Goal: Information Seeking & Learning: Learn about a topic

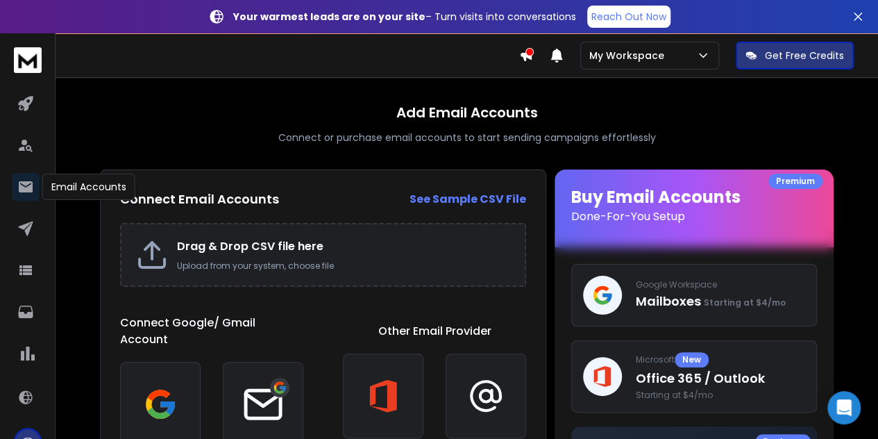
click at [26, 187] on icon at bounding box center [25, 186] width 17 height 17
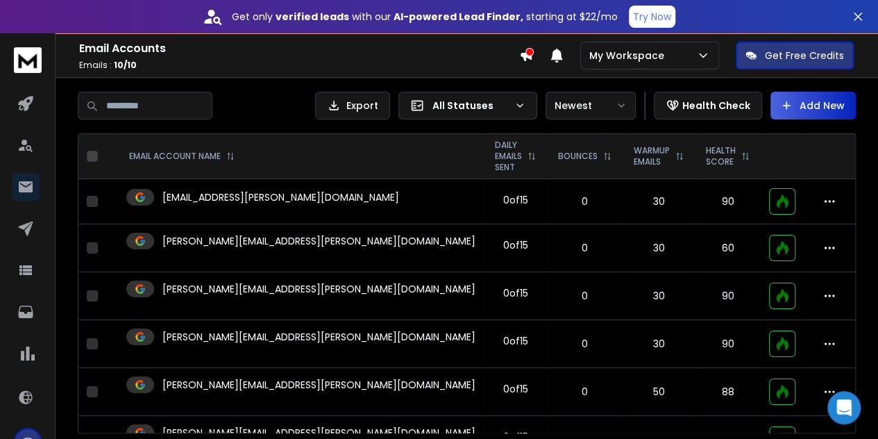
click at [234, 197] on p "[EMAIL_ADDRESS][PERSON_NAME][DOMAIN_NAME]" at bounding box center [280, 197] width 237 height 14
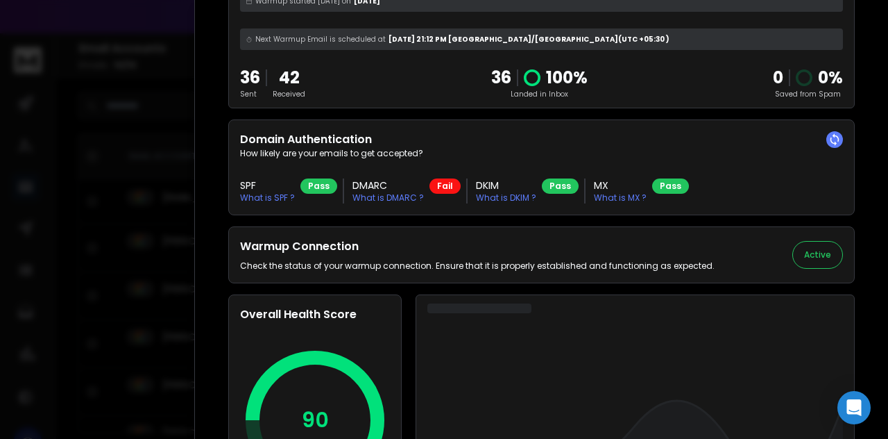
scroll to position [347, 0]
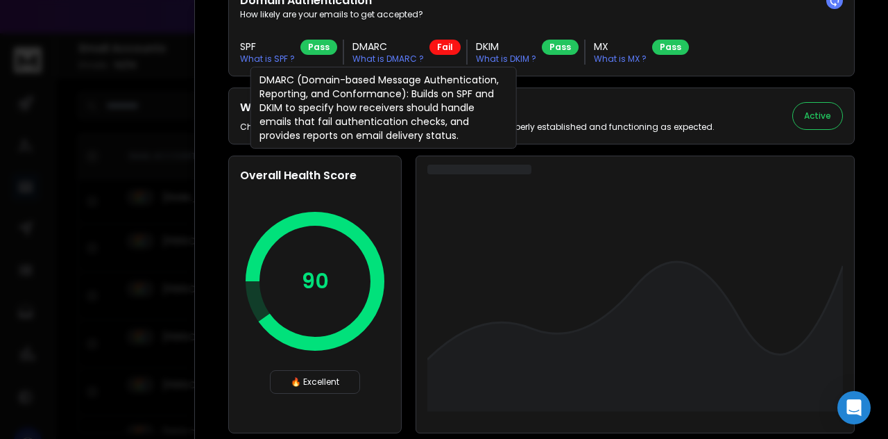
click at [400, 61] on p "What is DMARC ?" at bounding box center [388, 58] width 71 height 11
click at [405, 55] on p "What is DMARC ?" at bounding box center [388, 58] width 71 height 11
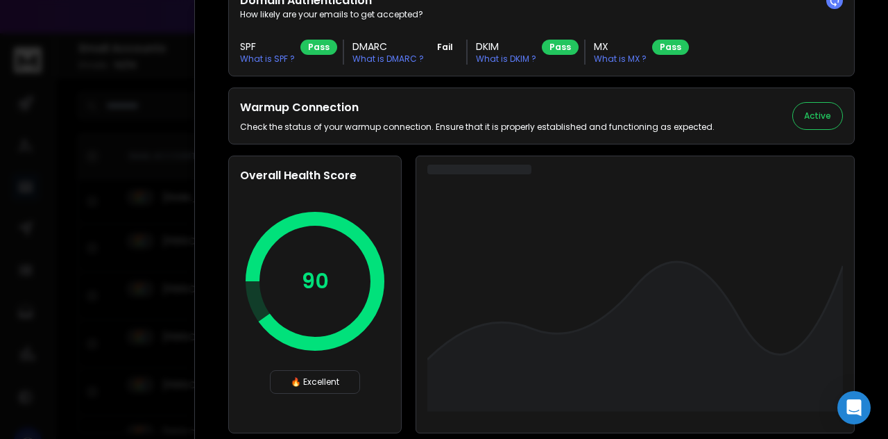
click at [449, 44] on div "Fail" at bounding box center [445, 47] width 31 height 15
click at [365, 43] on h3 "DMARC" at bounding box center [388, 47] width 71 height 14
click at [365, 44] on h3 "DMARC" at bounding box center [388, 47] width 71 height 14
click at [442, 47] on div "Fail" at bounding box center [445, 47] width 31 height 15
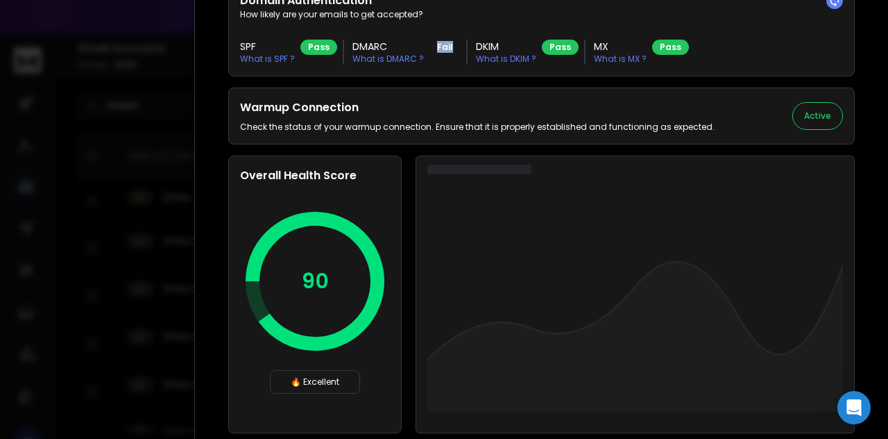
click at [442, 47] on div "Fail" at bounding box center [445, 47] width 31 height 15
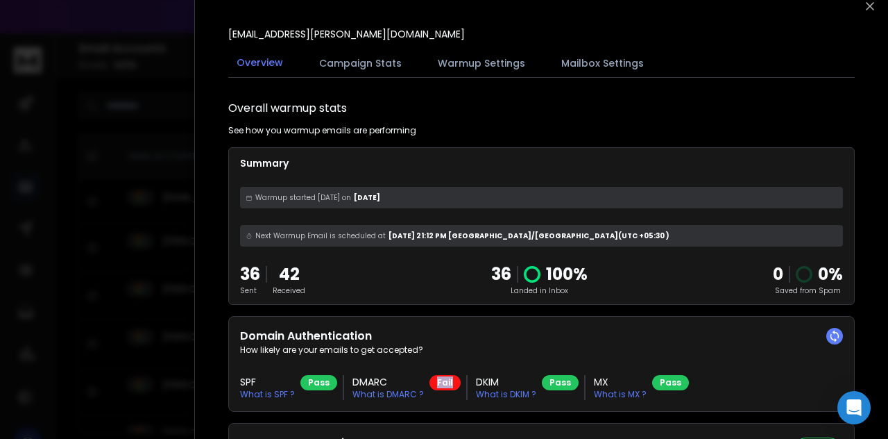
scroll to position [0, 0]
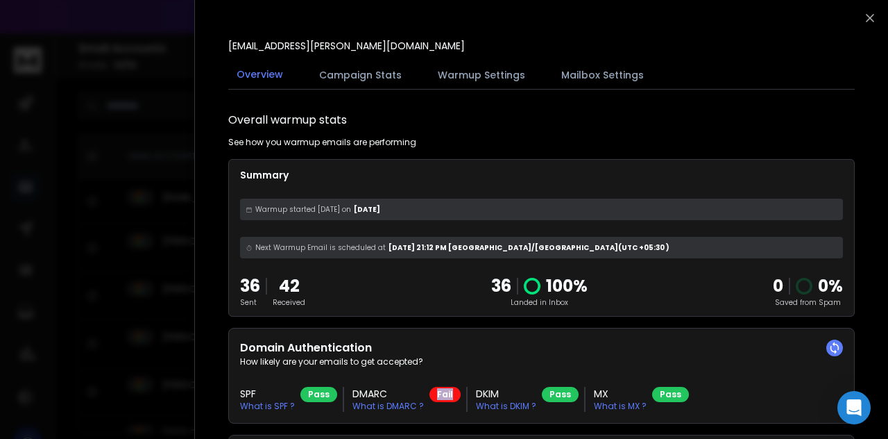
click at [375, 76] on button "Campaign Stats" at bounding box center [360, 75] width 99 height 31
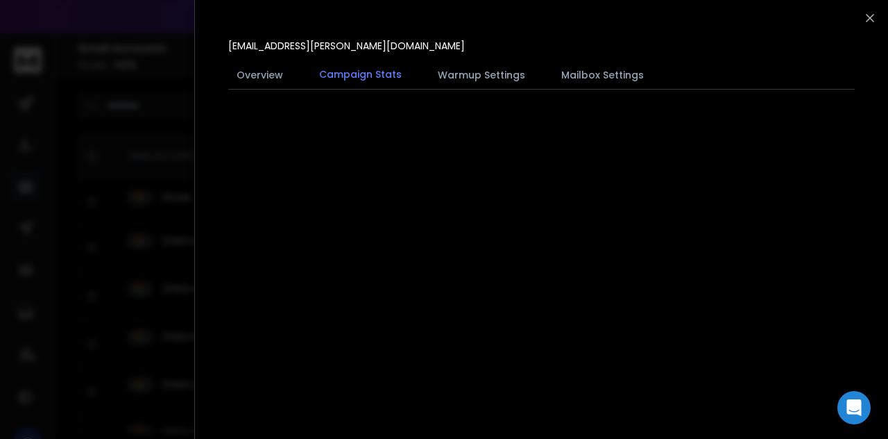
click at [486, 72] on button "Warmup Settings" at bounding box center [482, 75] width 104 height 31
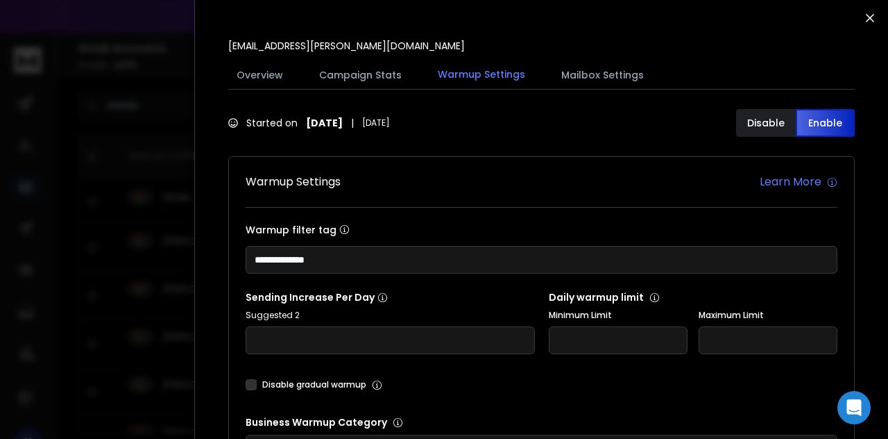
click at [870, 13] on icon "button" at bounding box center [870, 18] width 14 height 14
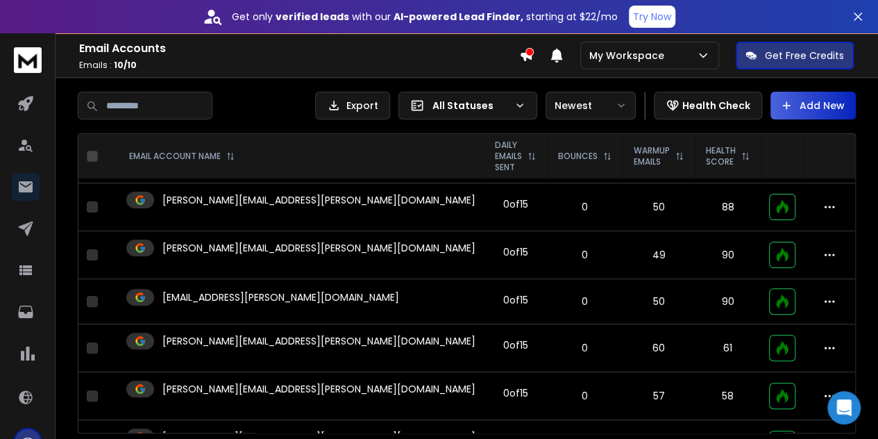
scroll to position [205, 0]
